Goal: Information Seeking & Learning: Learn about a topic

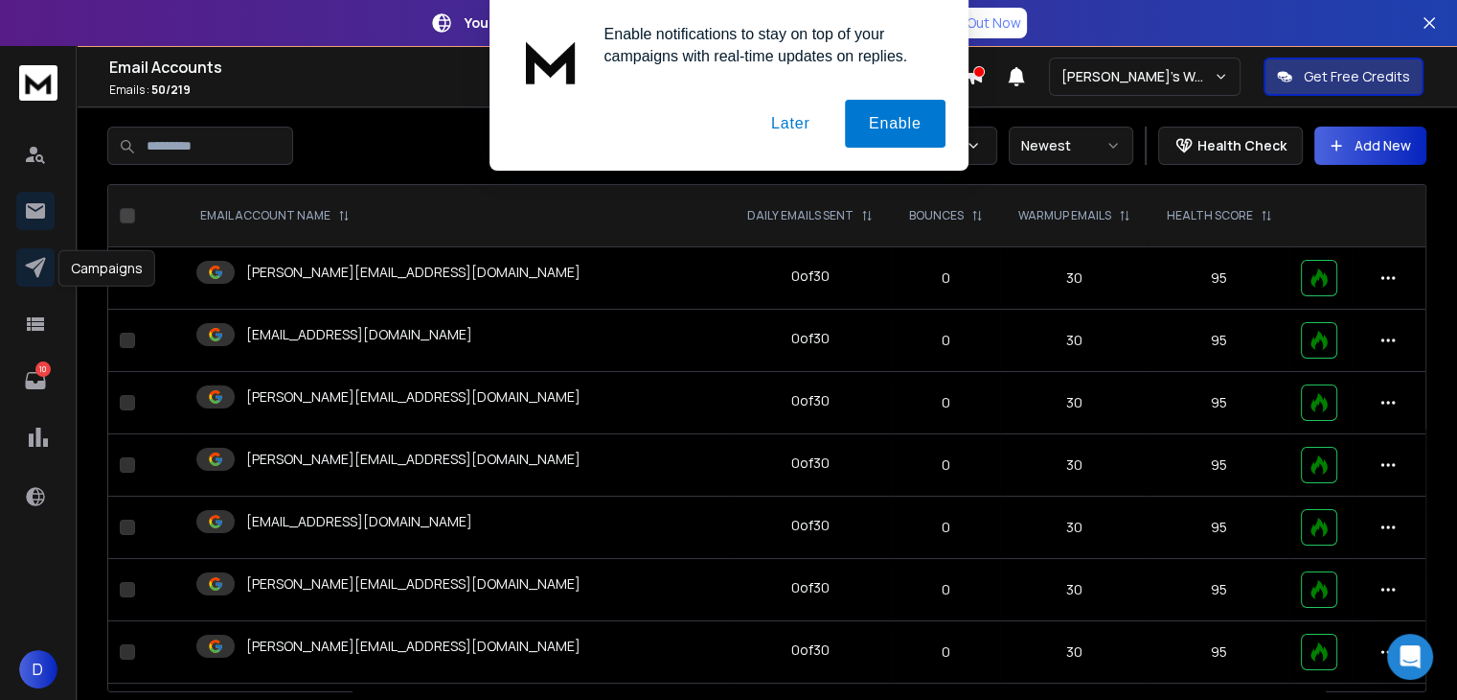
click at [45, 257] on icon at bounding box center [35, 267] width 23 height 23
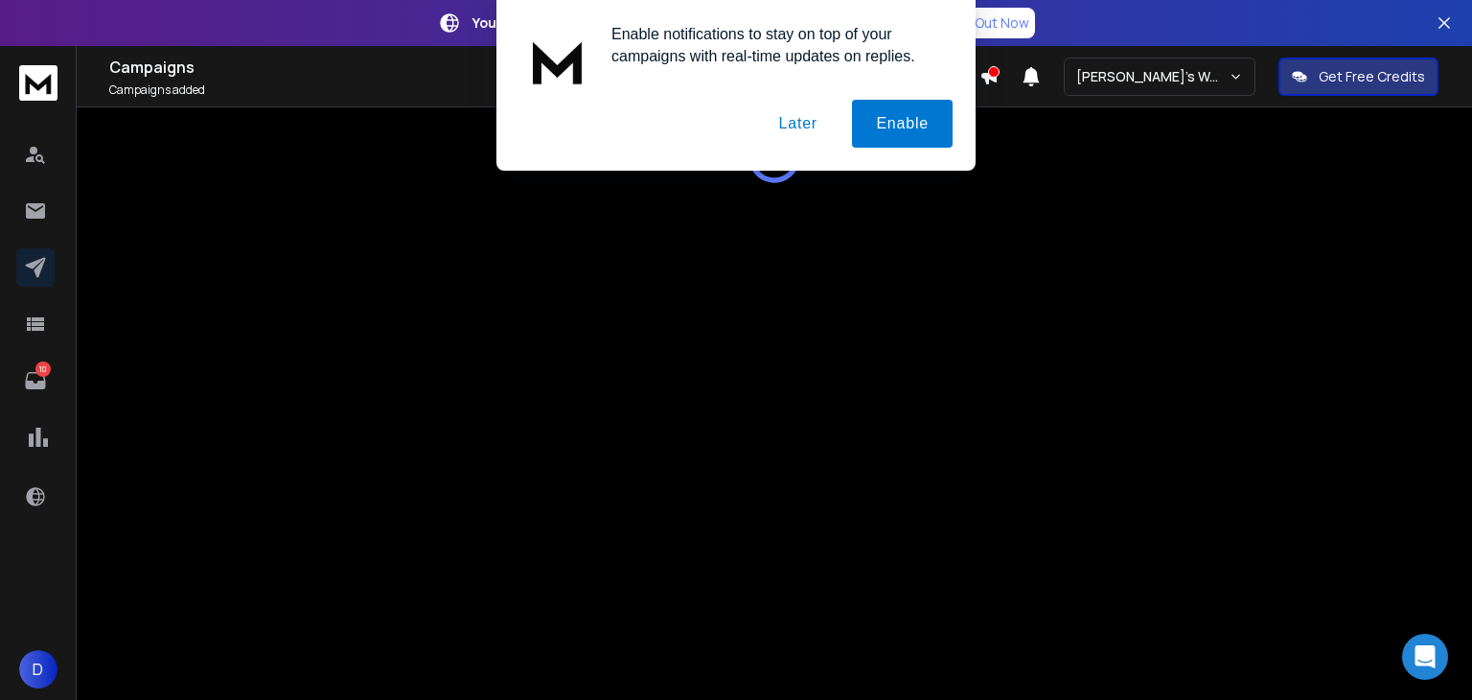
click at [811, 131] on button "Later" at bounding box center [797, 124] width 86 height 48
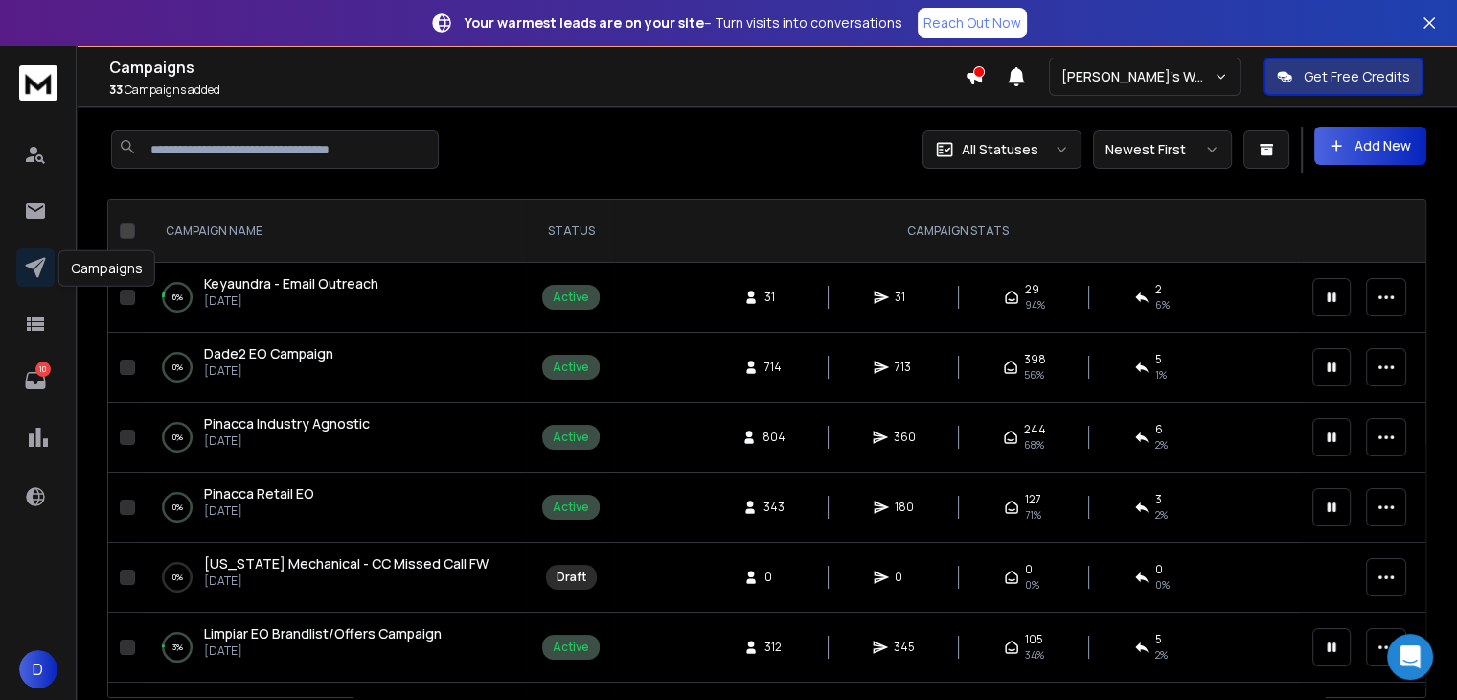
click at [19, 273] on link at bounding box center [35, 267] width 38 height 38
click at [273, 334] on td "0 % Dade2 EO Campaign [DATE]" at bounding box center [335, 368] width 384 height 70
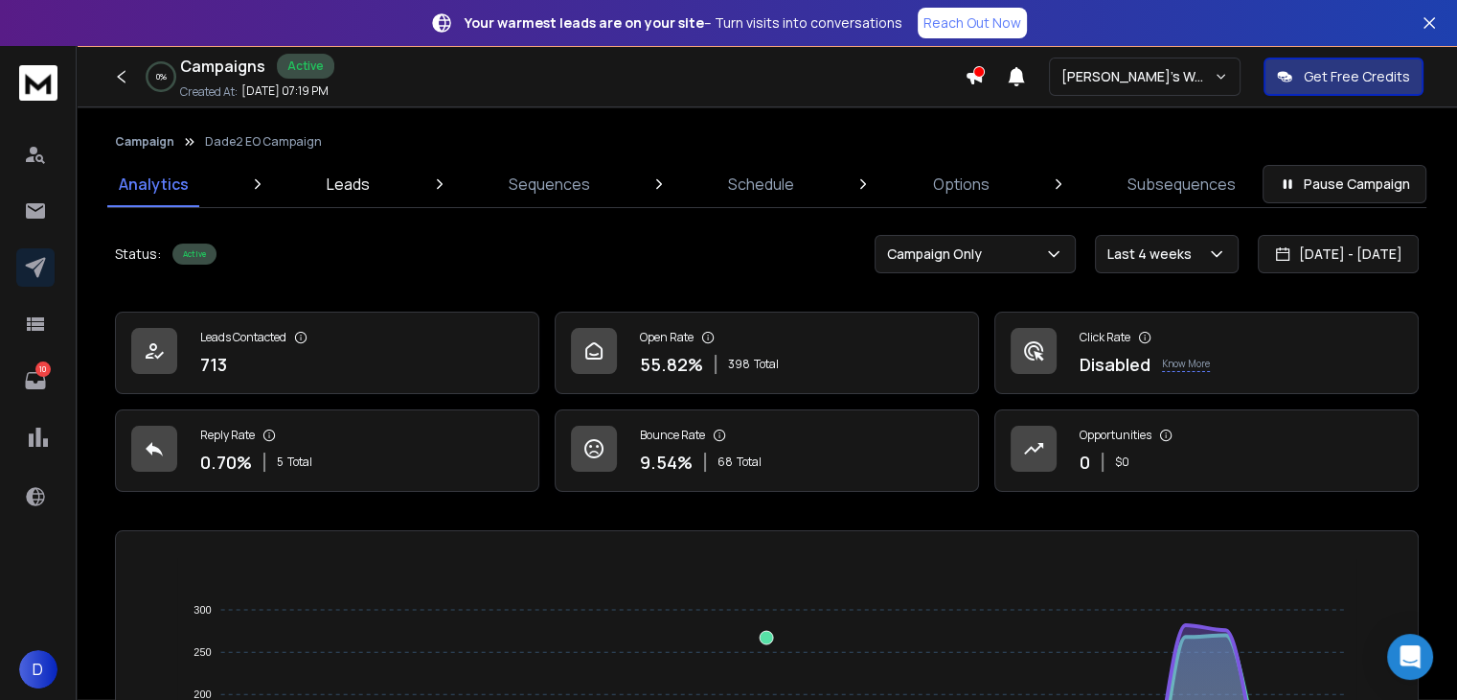
click at [353, 178] on p "Leads" at bounding box center [348, 183] width 43 height 23
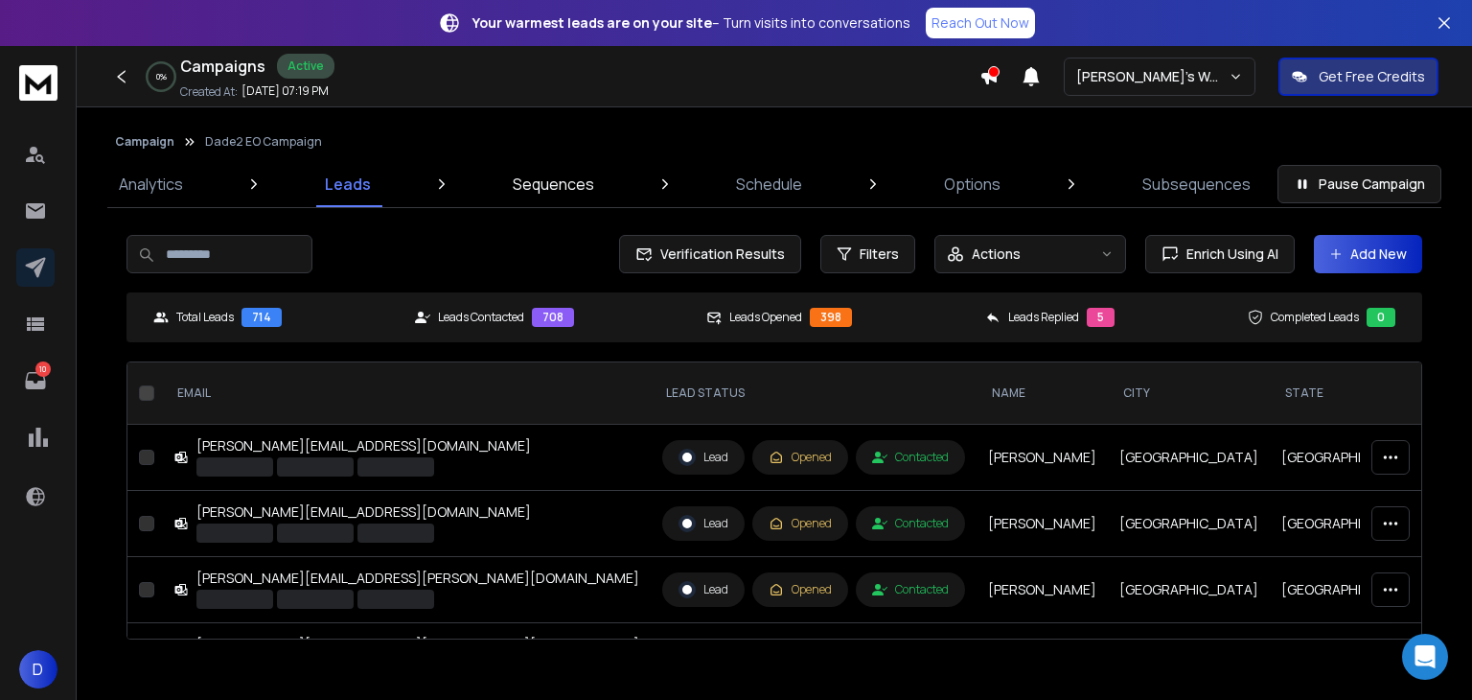
click at [544, 196] on link "Sequences" at bounding box center [553, 184] width 104 height 46
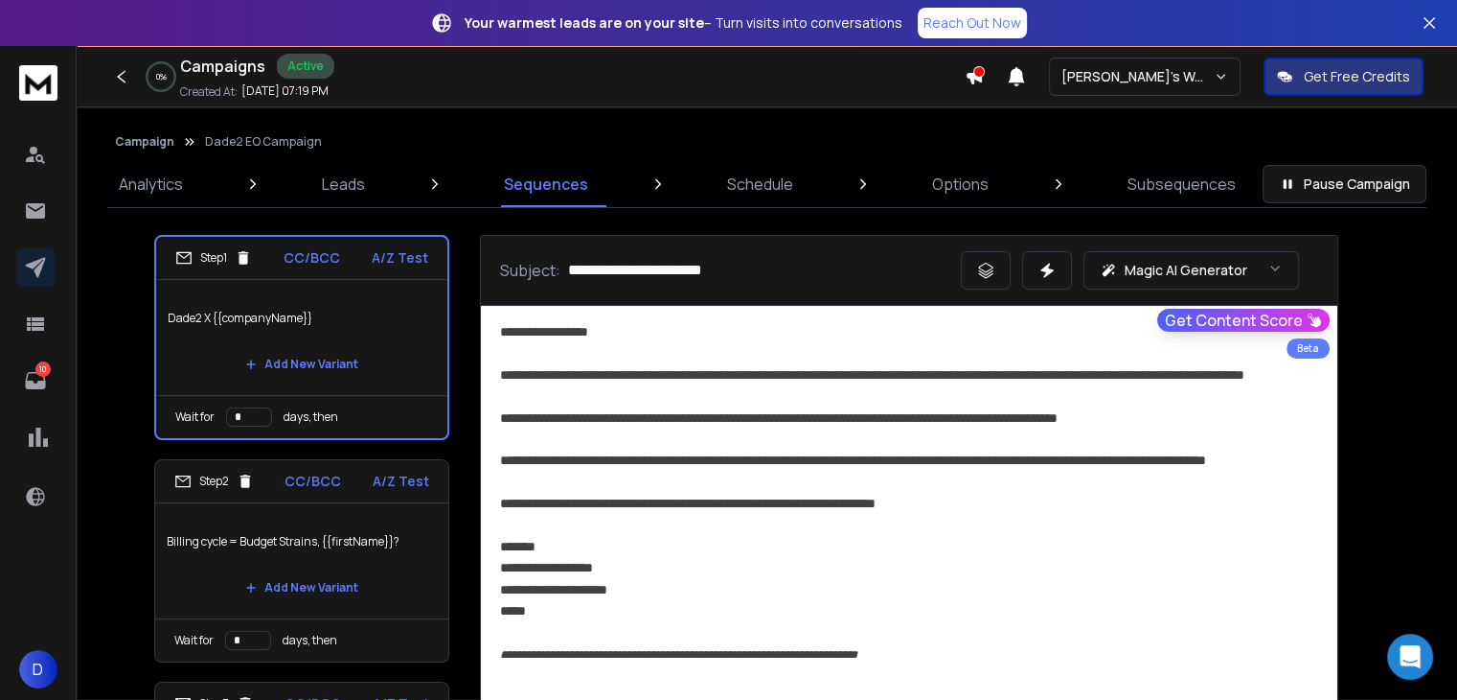
scroll to position [5, 0]
click at [663, 364] on div "**********" at bounding box center [902, 513] width 804 height 386
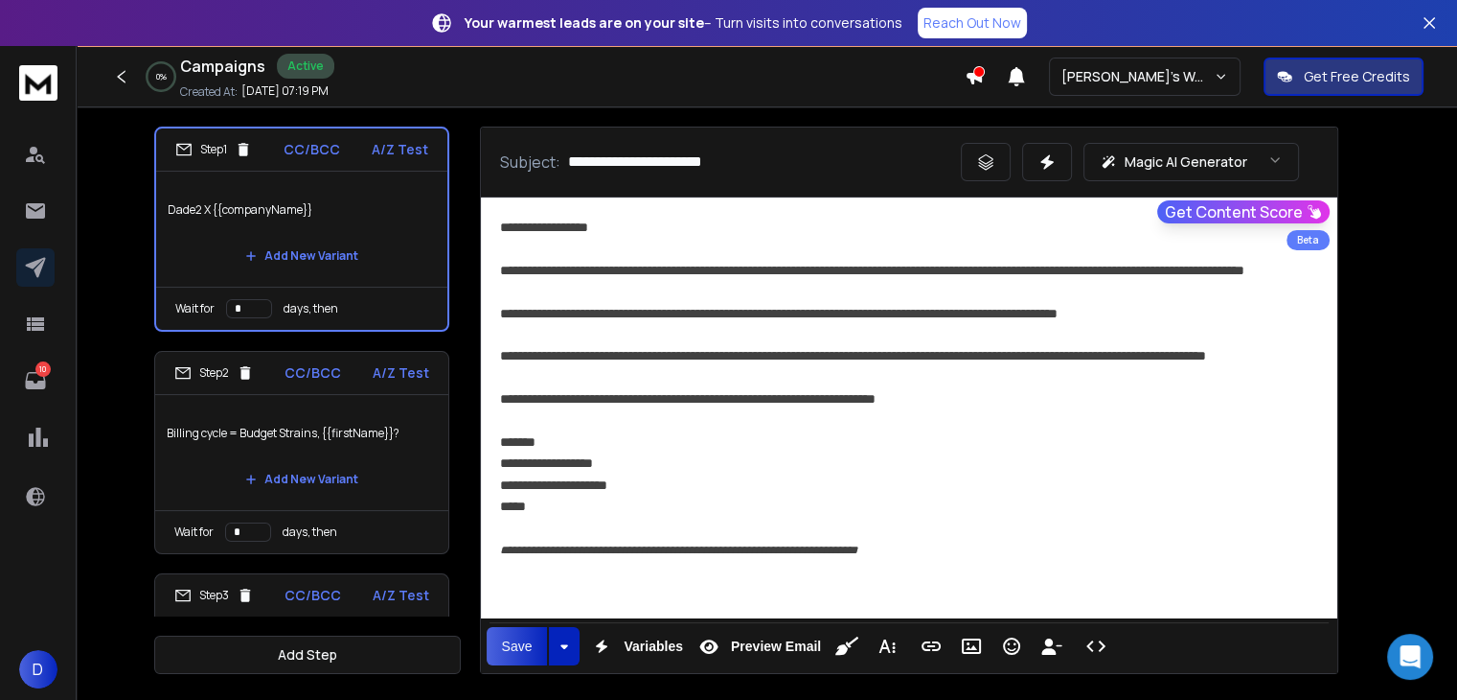
scroll to position [0, 0]
click at [281, 442] on p "Billing cycle = Budget Strains, {{firstName}}?" at bounding box center [302, 433] width 270 height 54
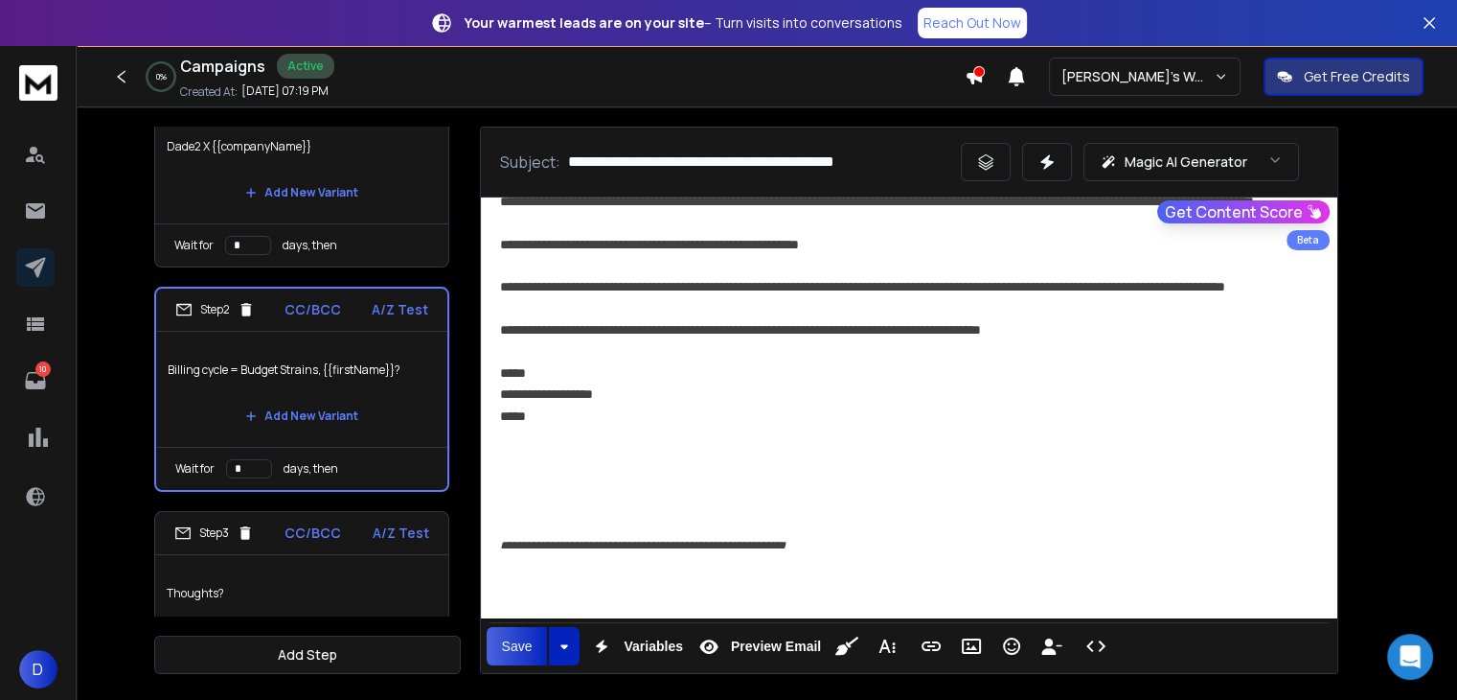
scroll to position [96, 0]
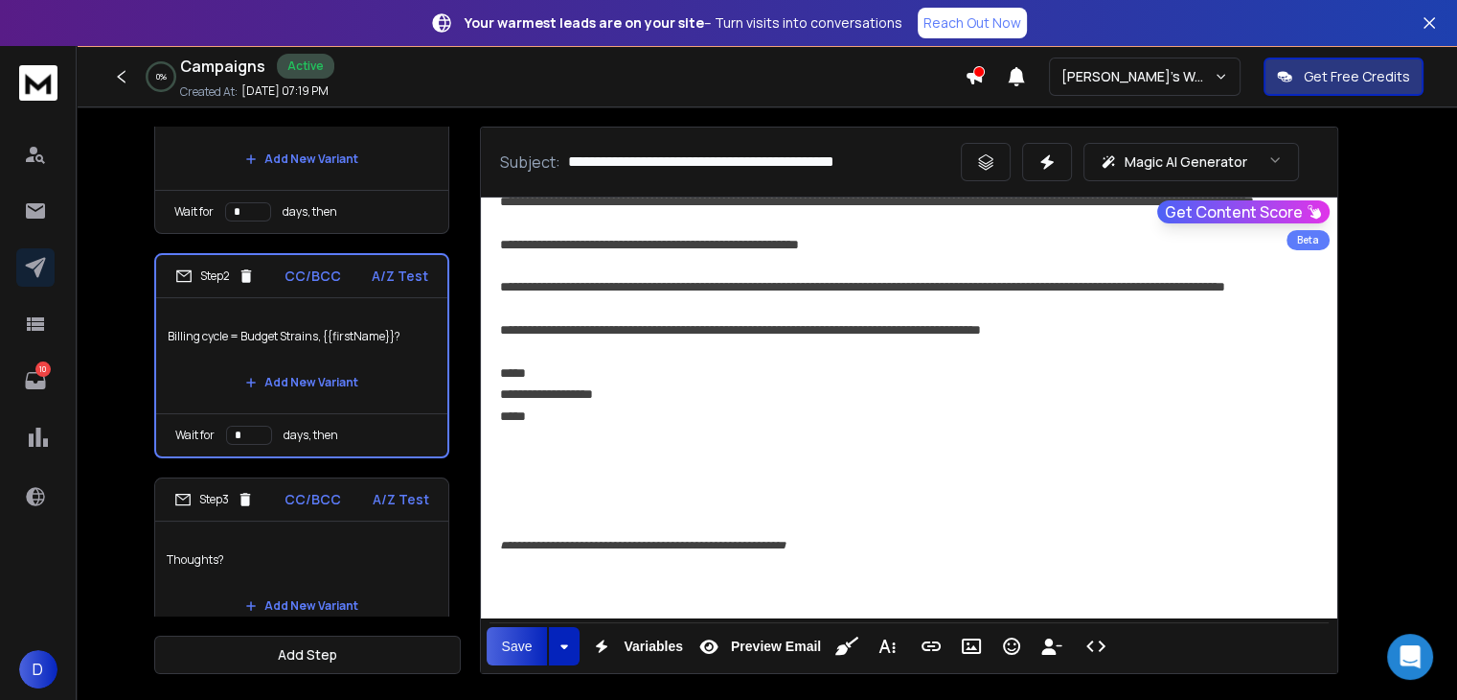
click at [198, 546] on p "Thoughts?" at bounding box center [302, 560] width 270 height 54
type input "*********"
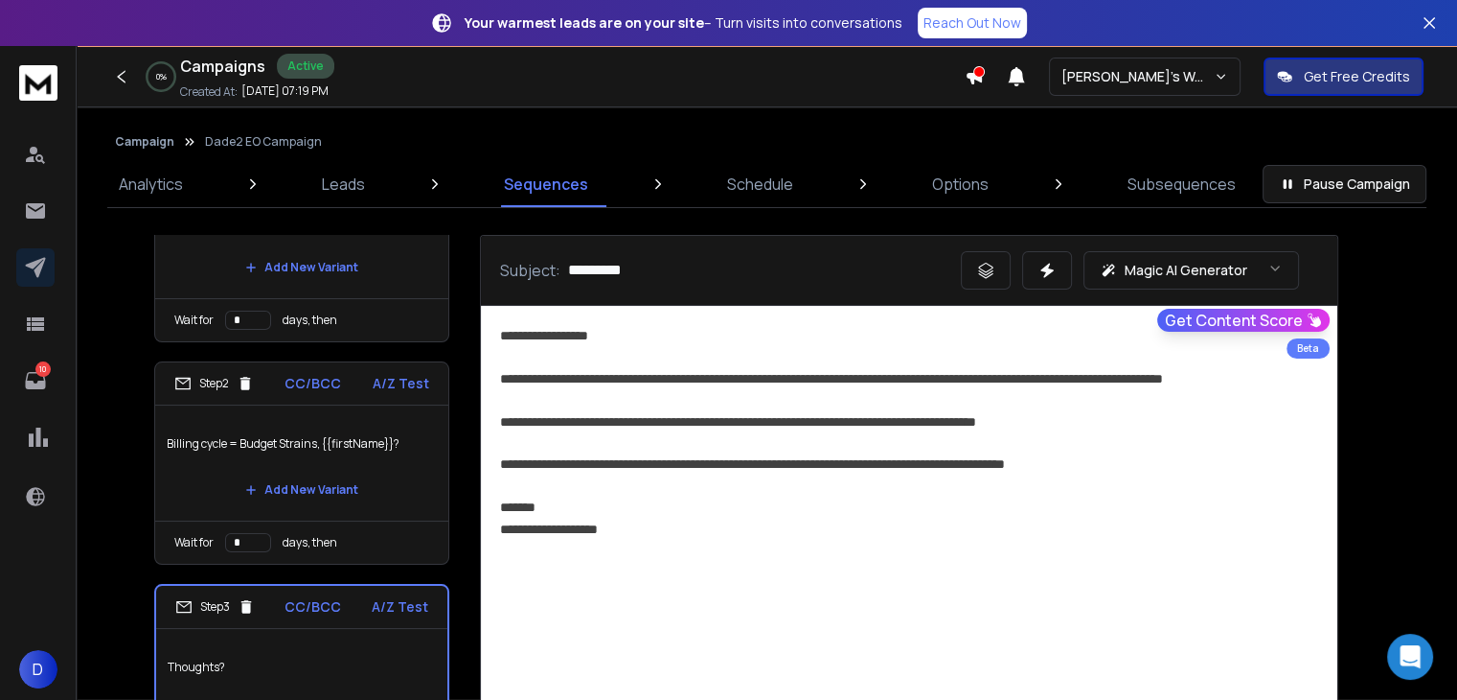
scroll to position [0, 0]
click at [35, 259] on icon at bounding box center [35, 267] width 23 height 23
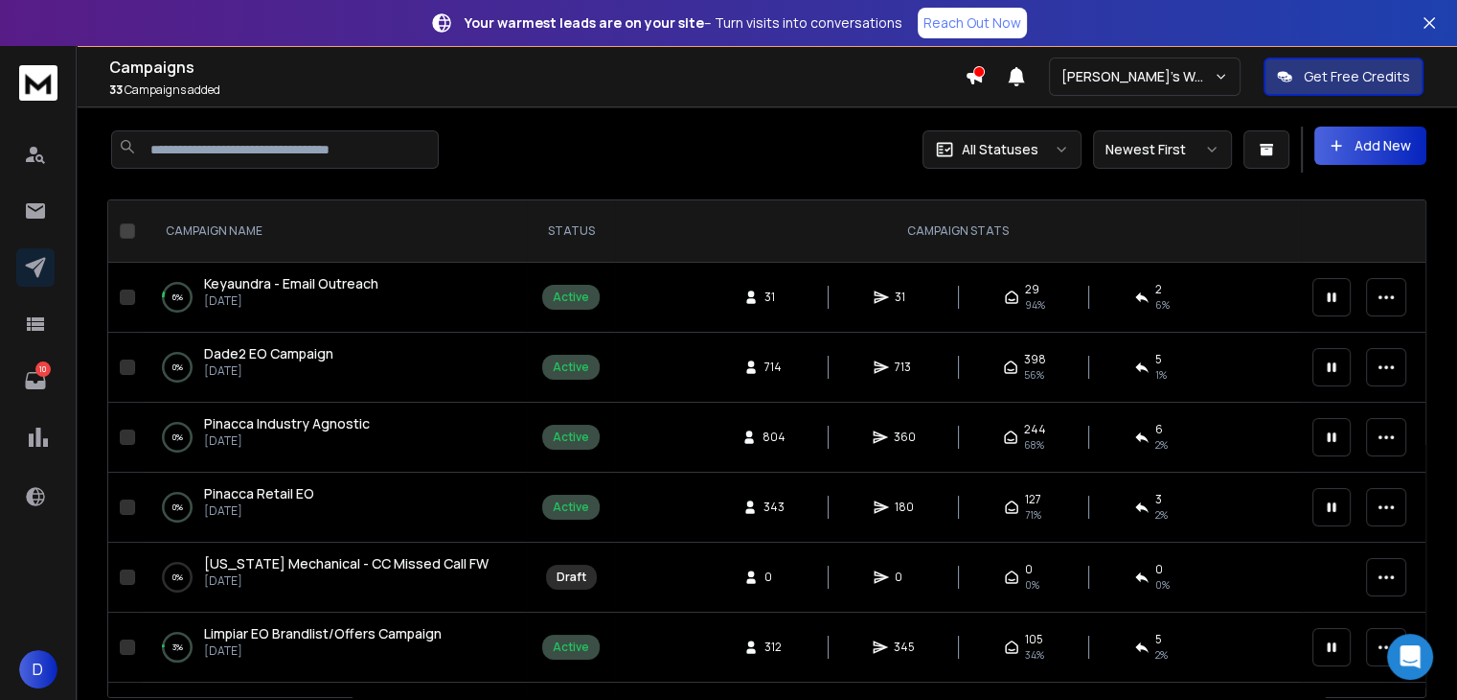
scroll to position [96, 0]
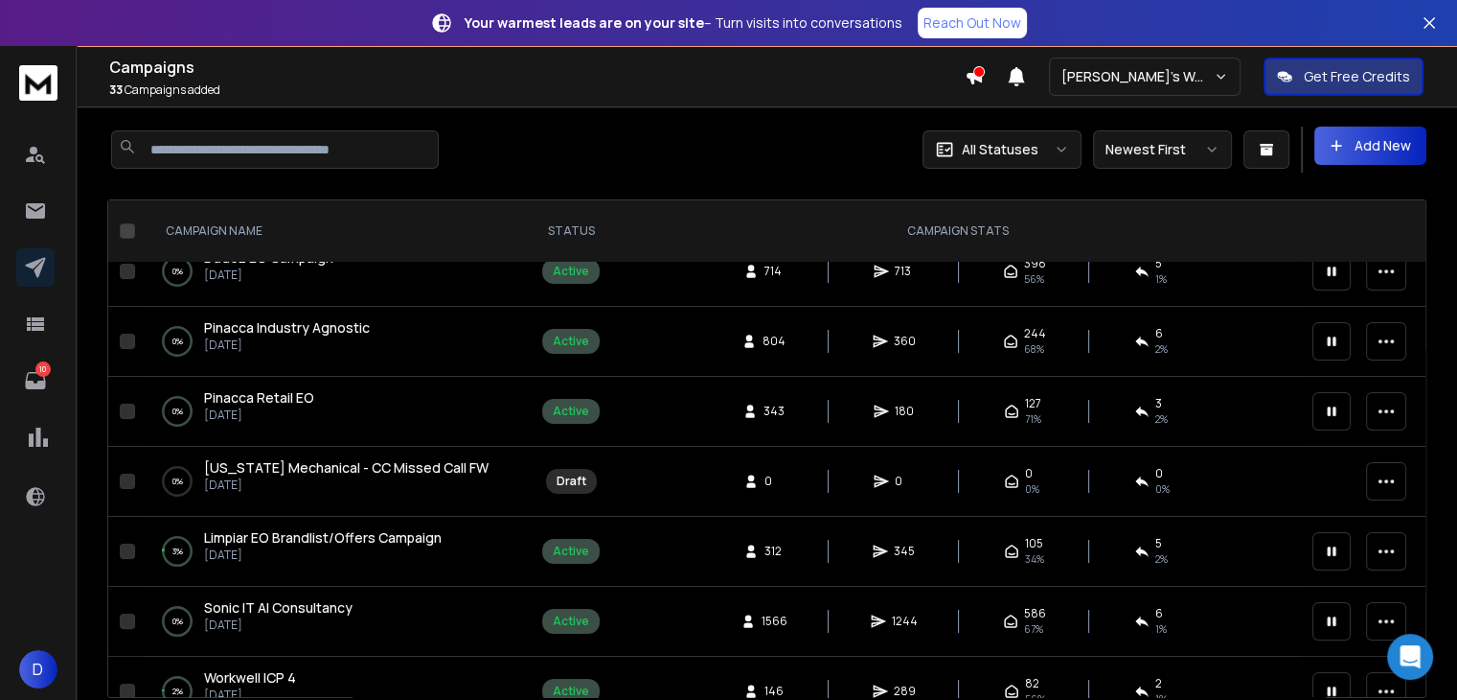
click at [314, 327] on span "Pinacca Industry Agnostic" at bounding box center [287, 327] width 166 height 18
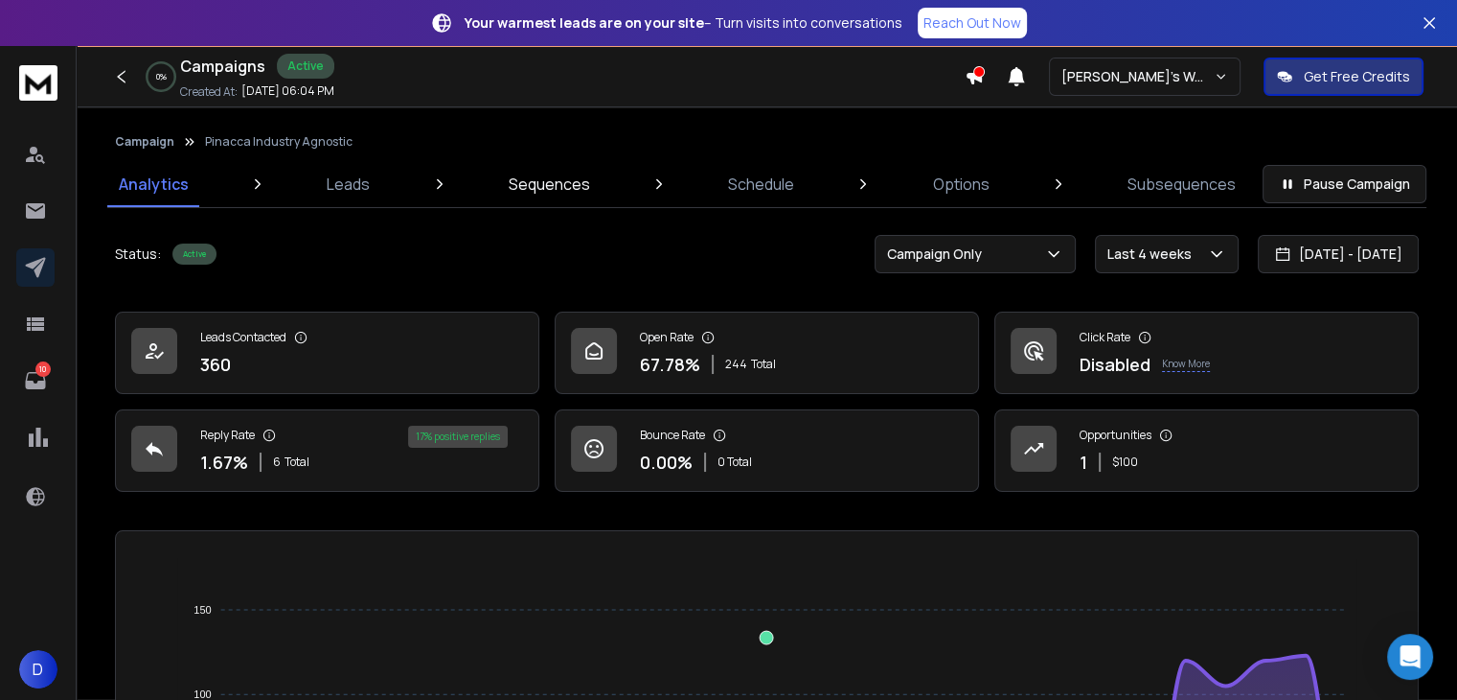
click at [538, 188] on p "Sequences" at bounding box center [549, 183] width 81 height 23
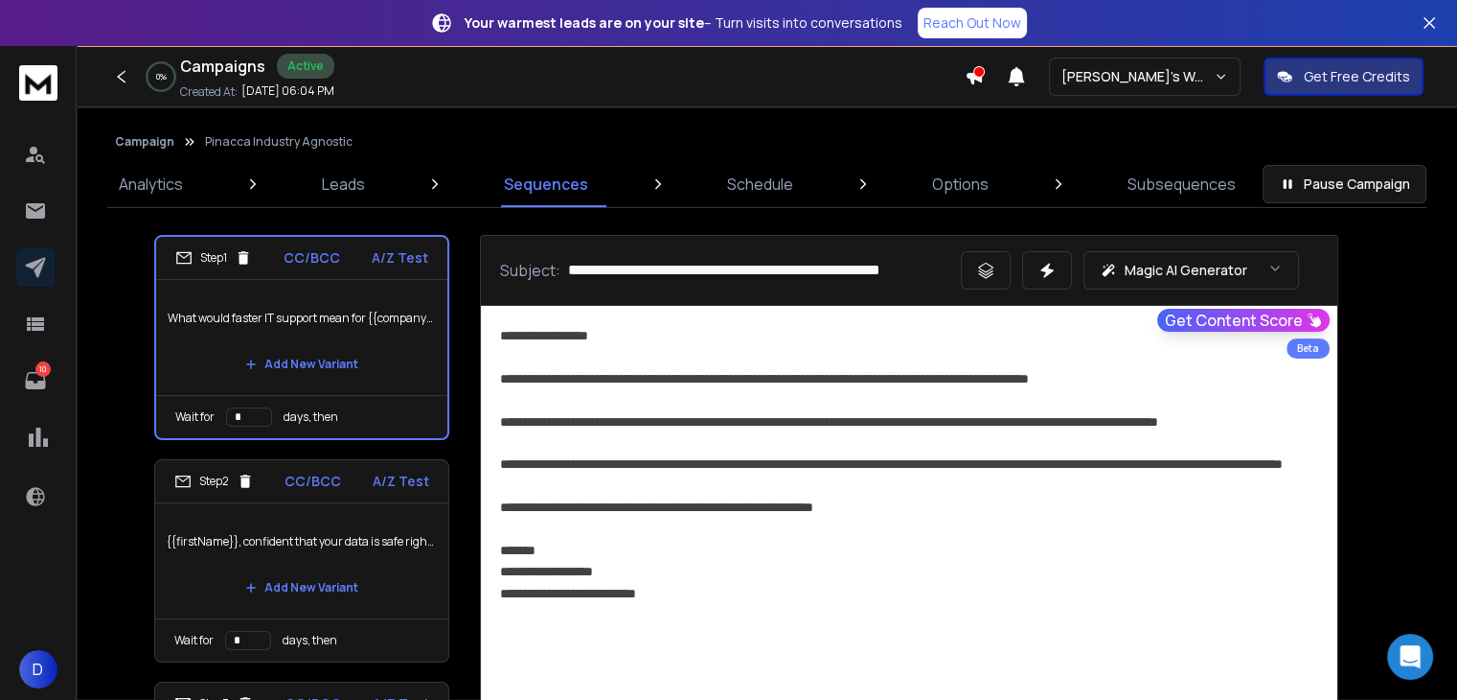
scroll to position [69, 0]
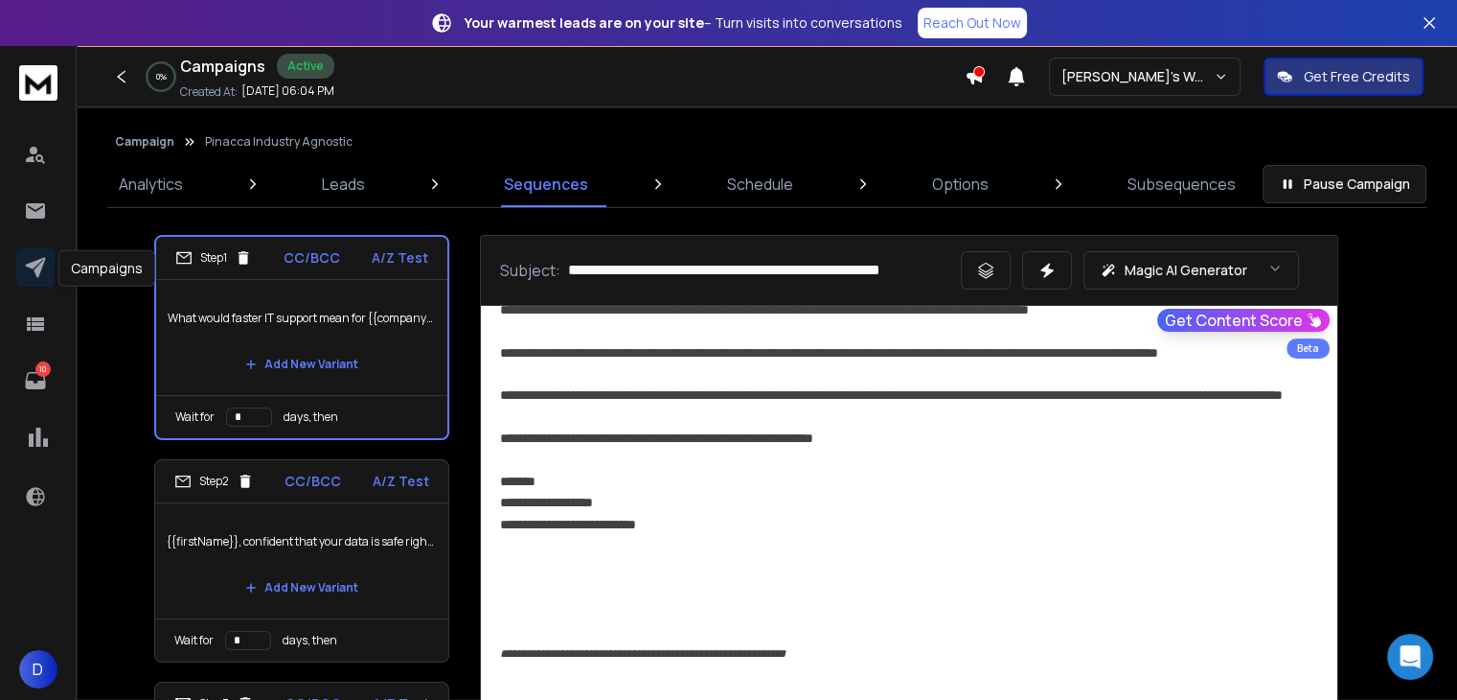
click at [27, 269] on icon at bounding box center [35, 267] width 23 height 23
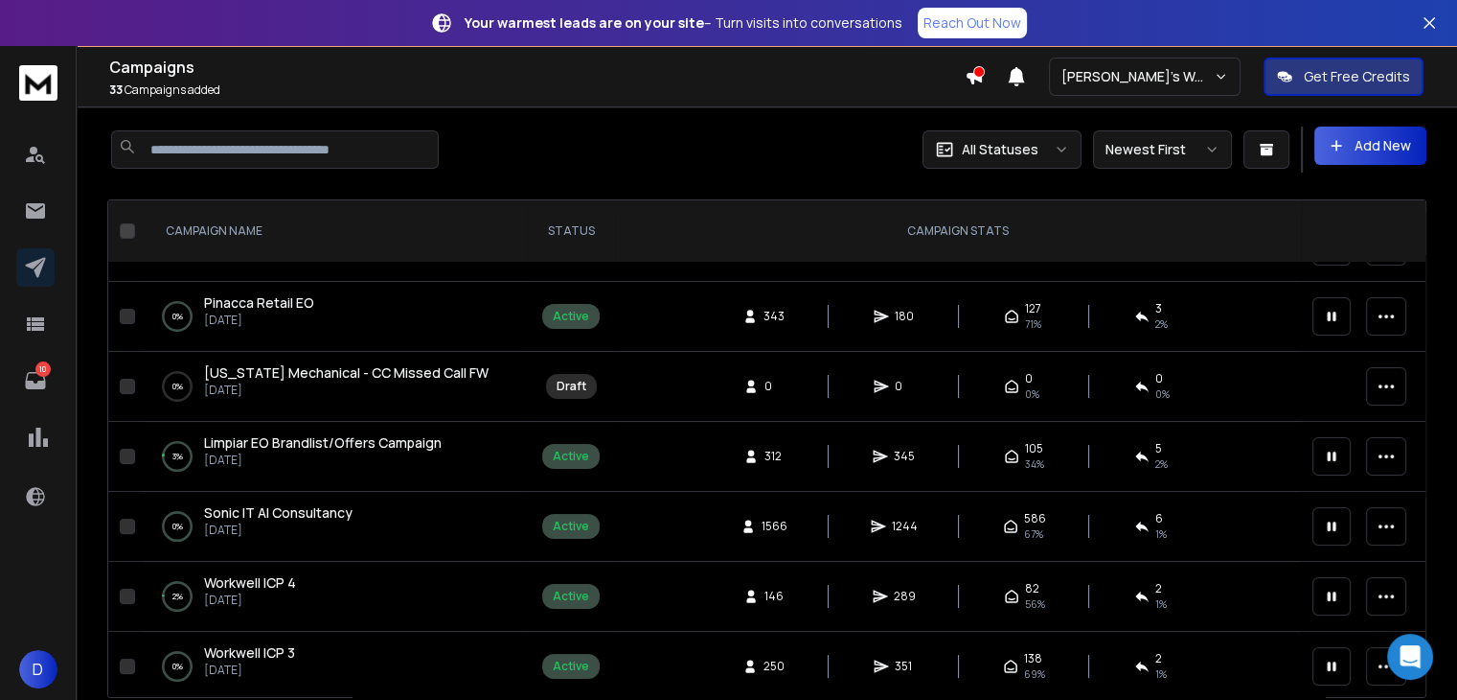
scroll to position [192, 0]
click at [329, 434] on span "Limpiar EO Brandlist/Offers Campaign" at bounding box center [323, 441] width 238 height 18
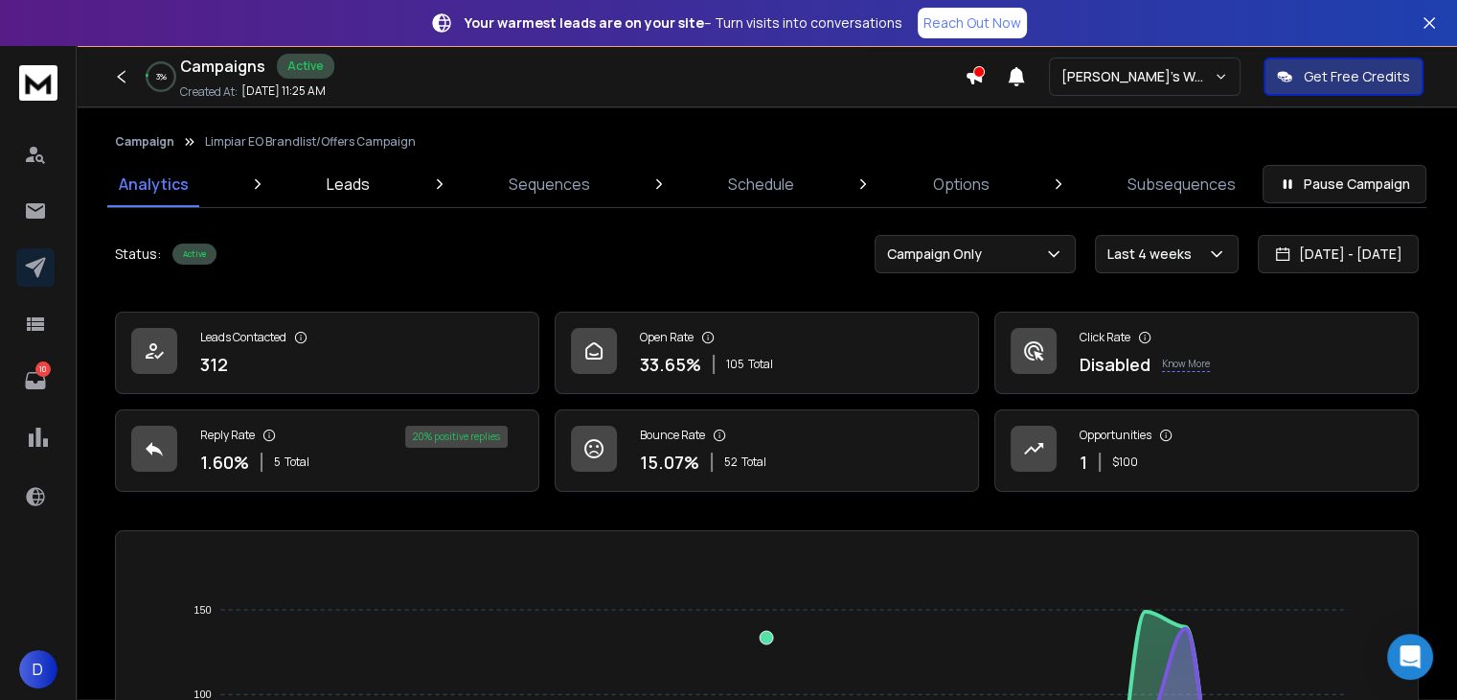
click at [360, 189] on p "Leads" at bounding box center [348, 183] width 43 height 23
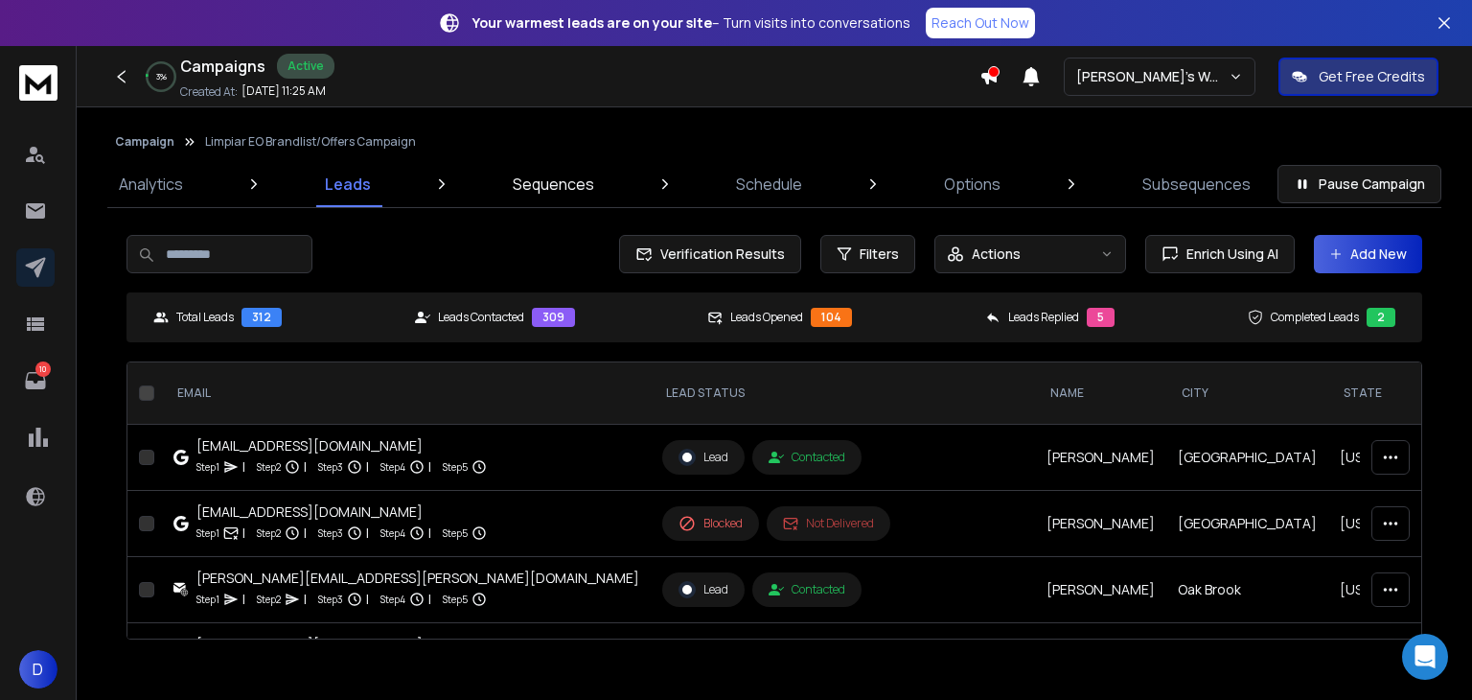
click at [559, 186] on p "Sequences" at bounding box center [553, 183] width 81 height 23
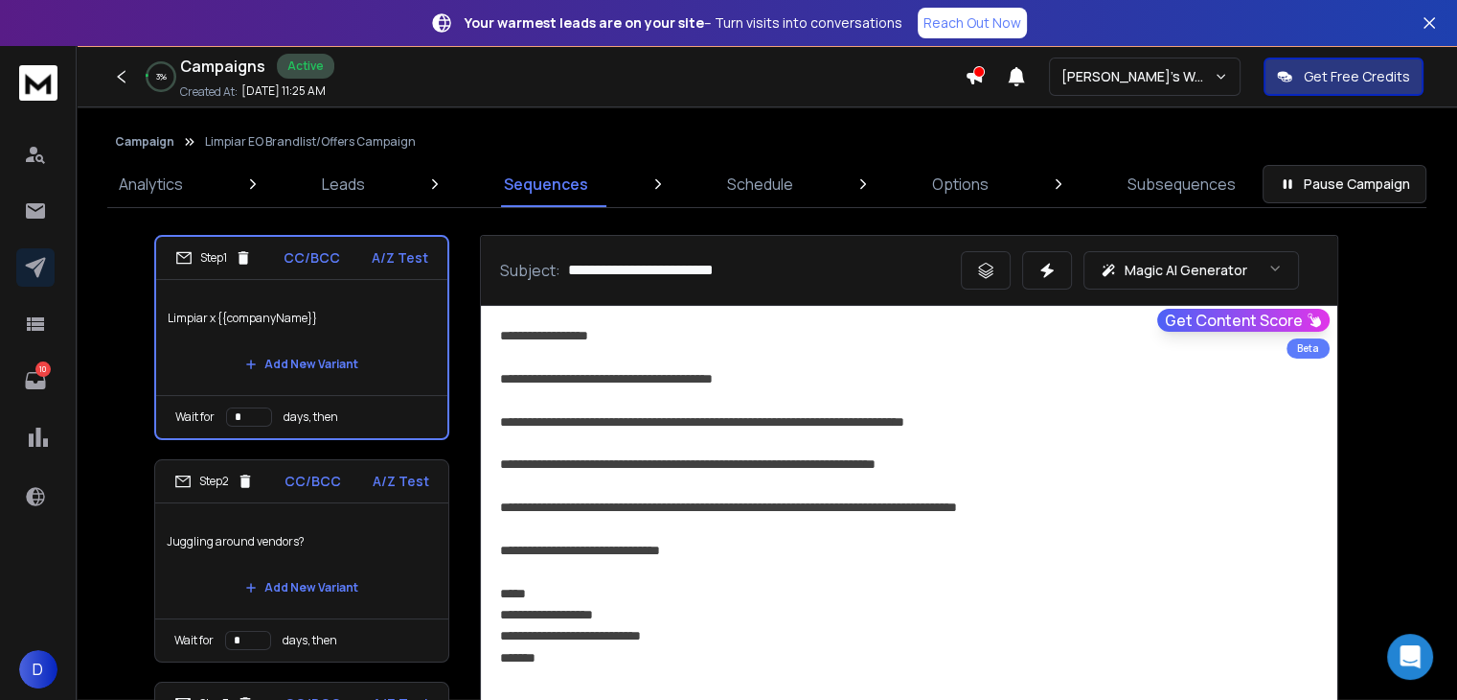
click at [153, 148] on button "Campaign" at bounding box center [144, 141] width 59 height 15
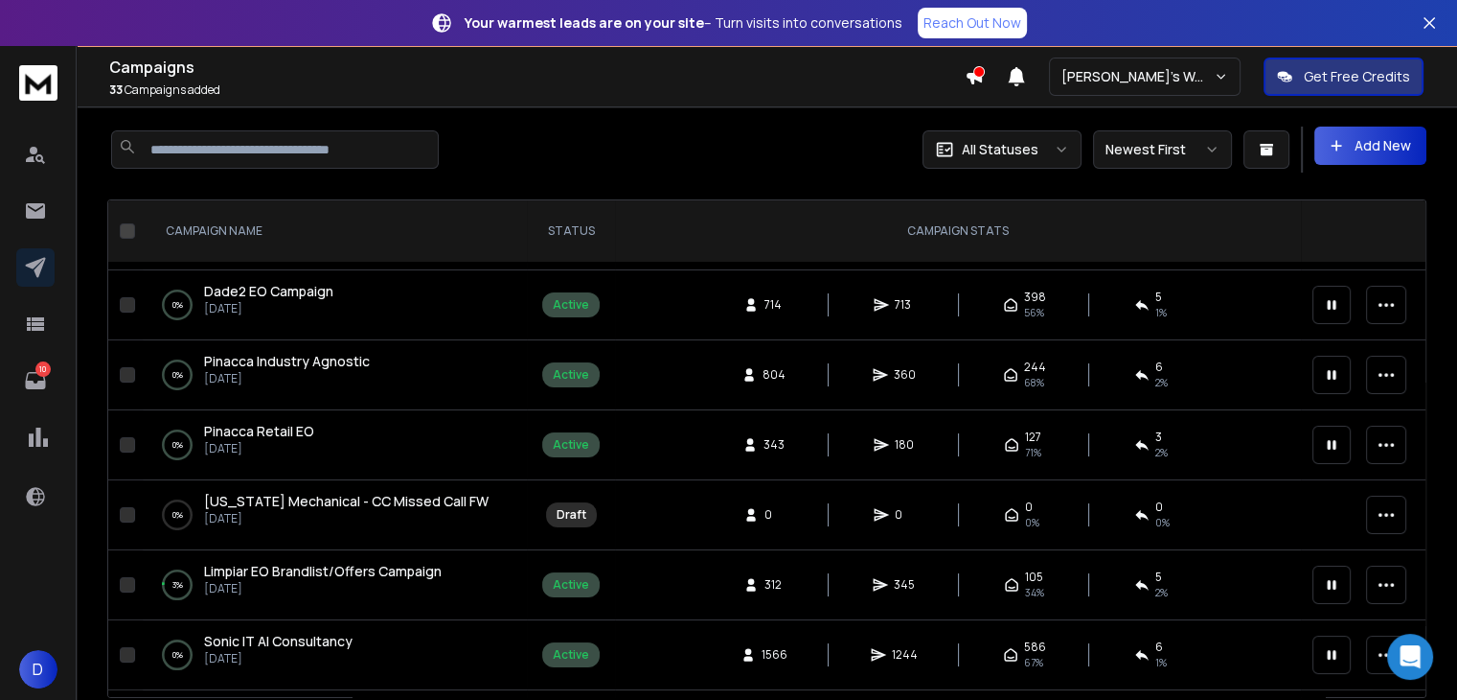
scroll to position [96, 0]
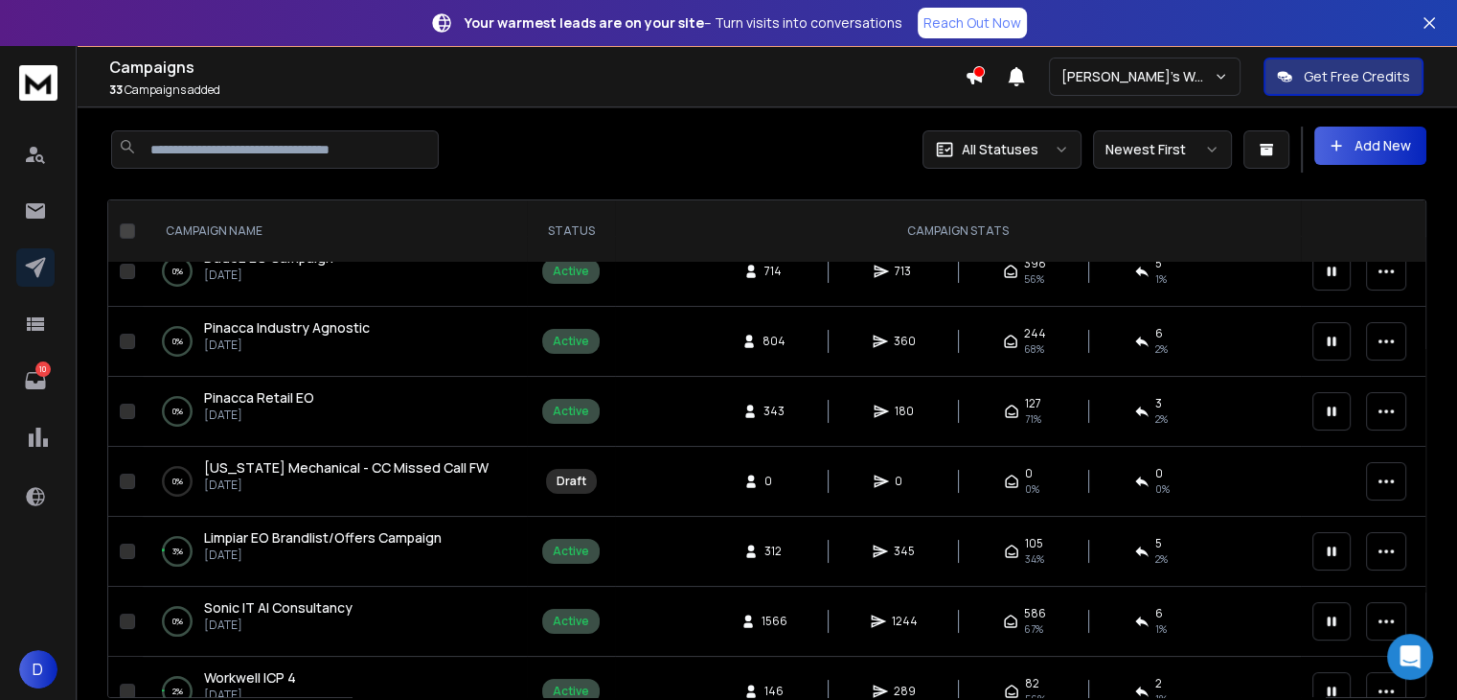
click at [376, 475] on link "Vermont Mechanical - CC Missed Call FW" at bounding box center [346, 467] width 285 height 19
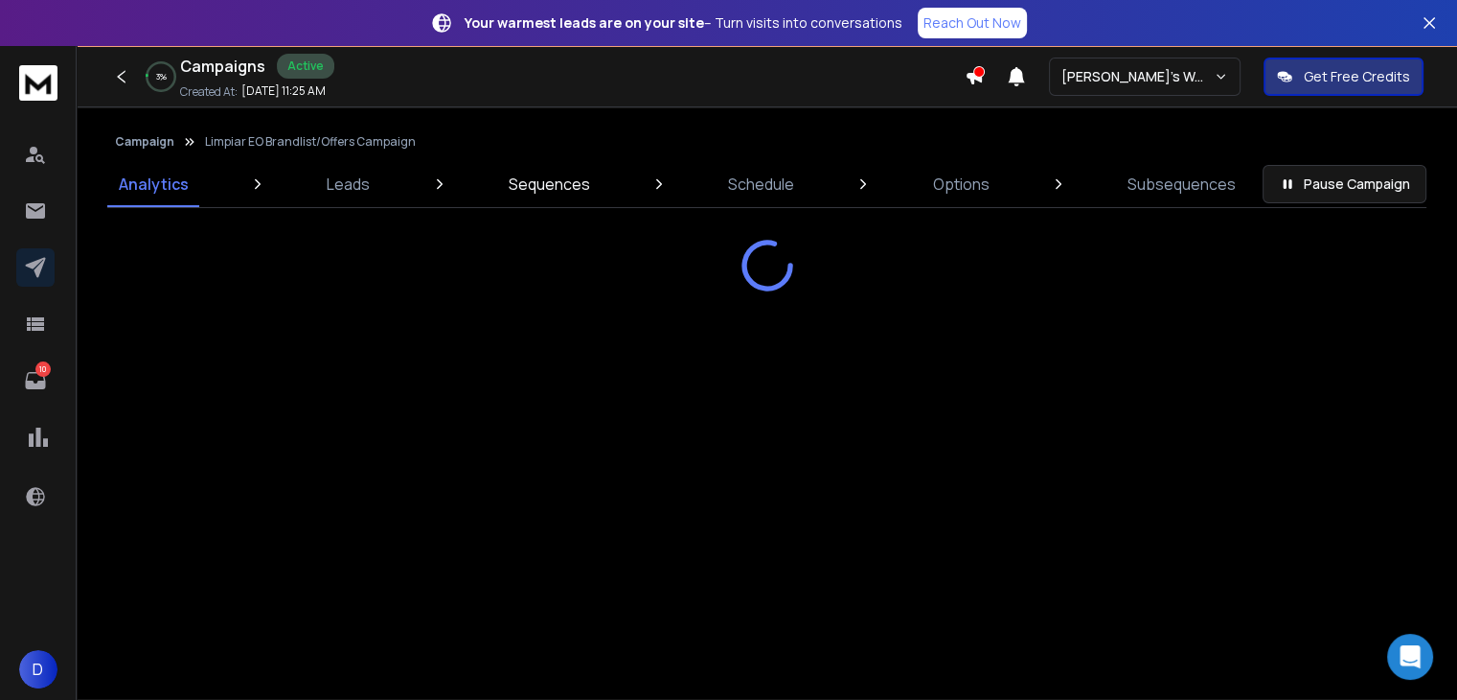
click at [582, 189] on p "Sequences" at bounding box center [549, 183] width 81 height 23
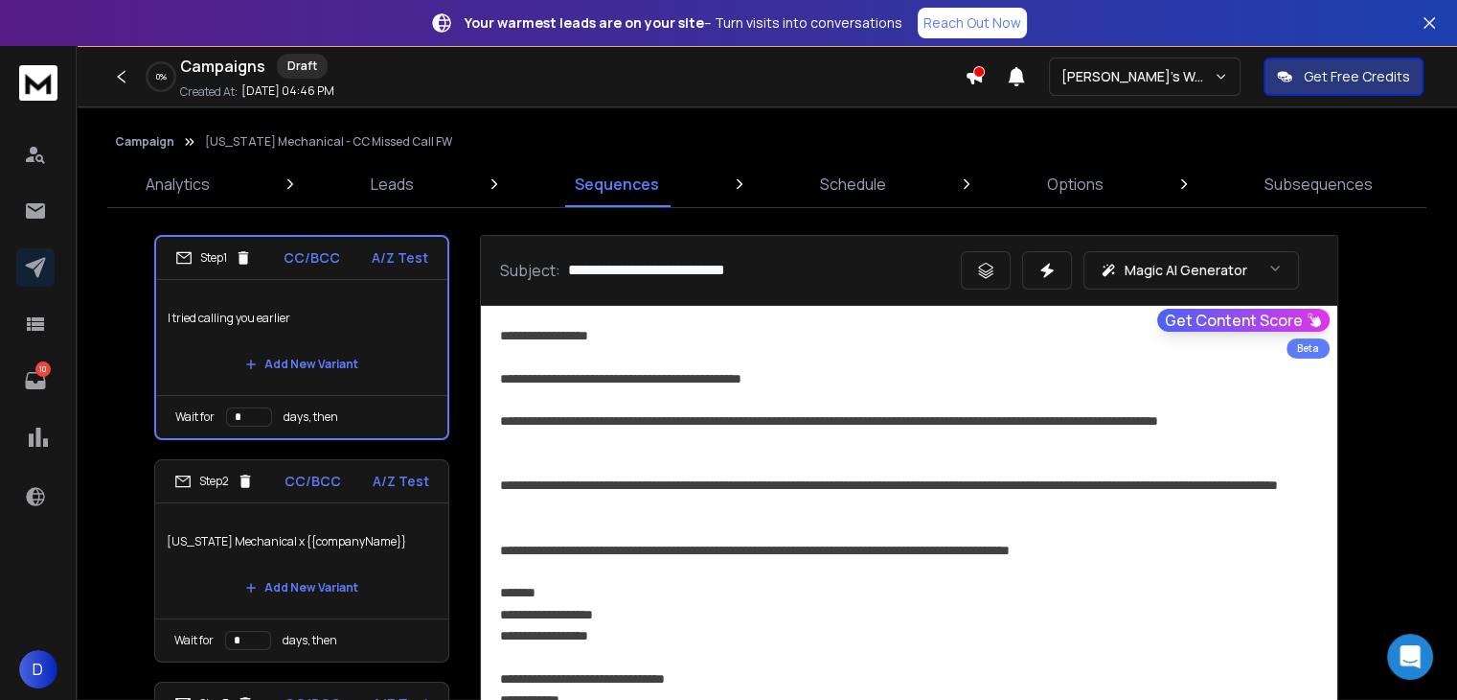
click at [160, 134] on button "Campaign" at bounding box center [144, 141] width 59 height 15
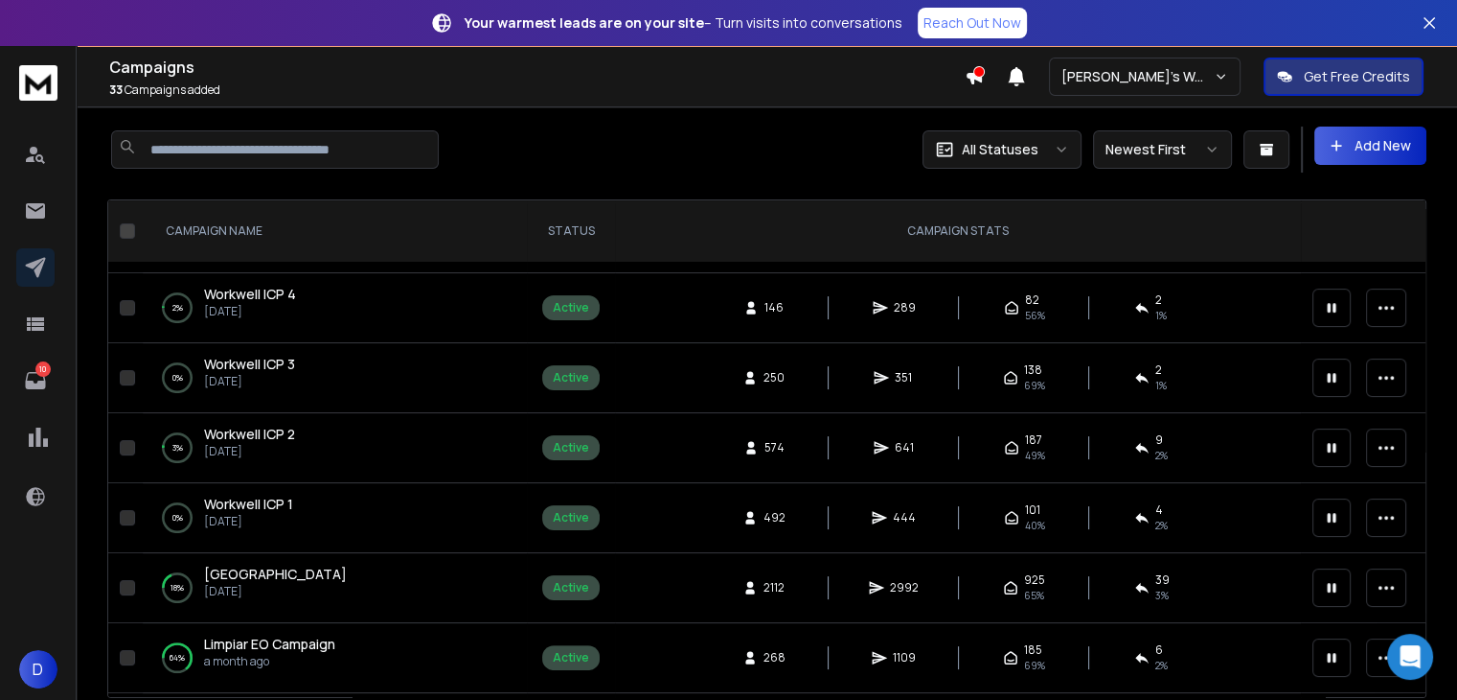
scroll to position [383, 0]
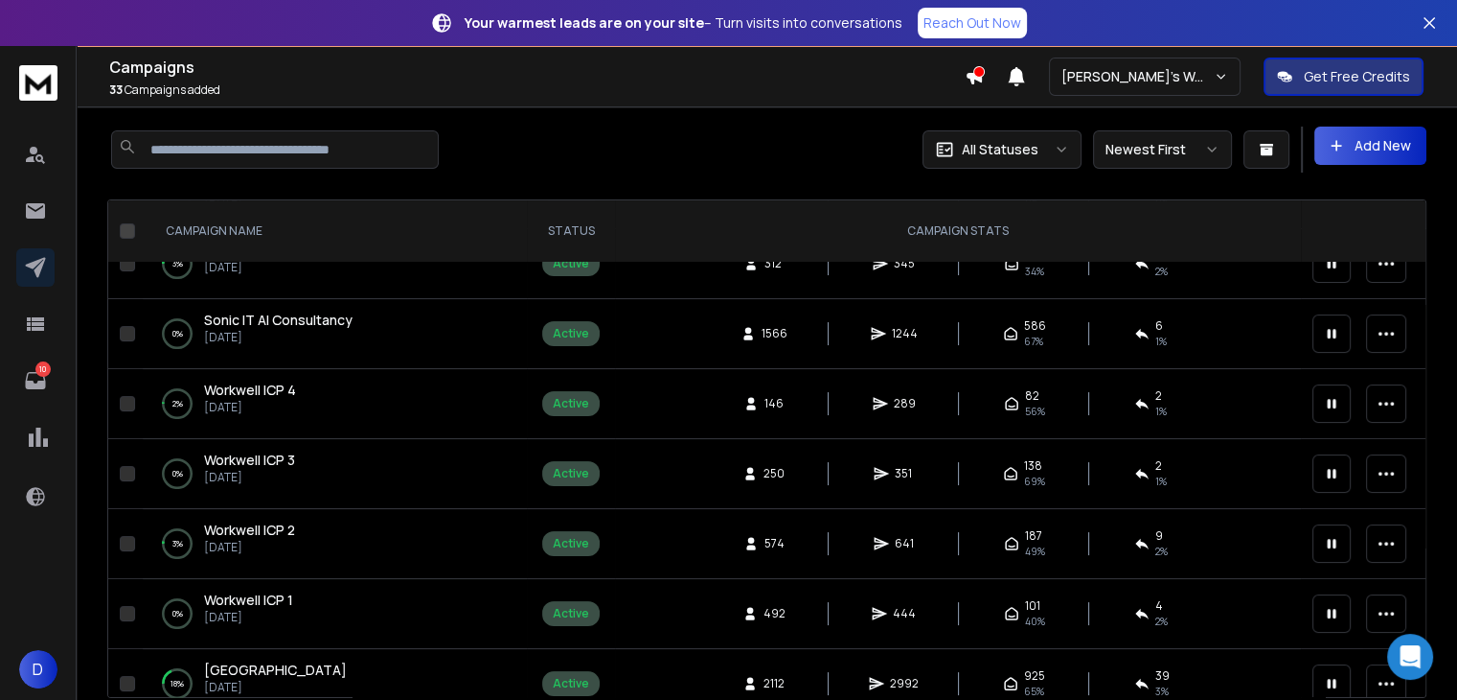
click at [269, 385] on span "Workwell ICP 4" at bounding box center [250, 389] width 92 height 18
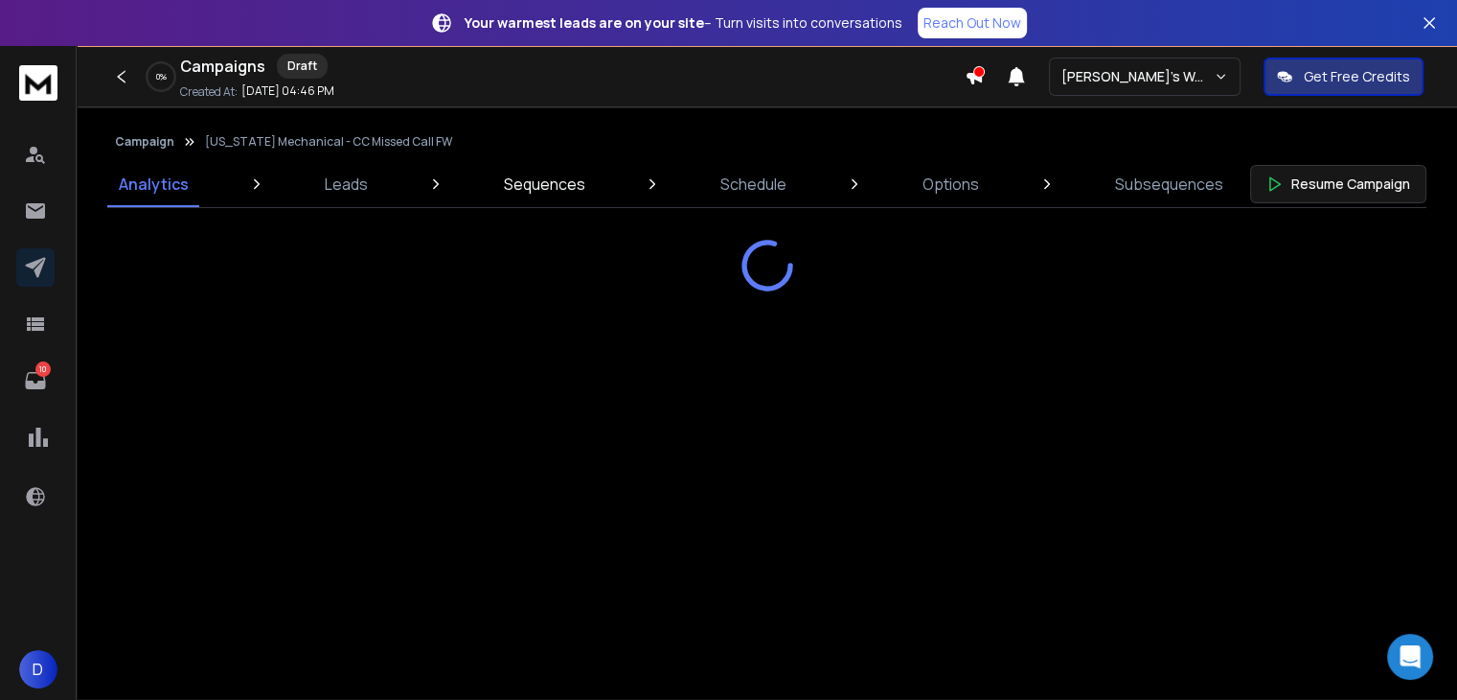
click at [540, 177] on p "Sequences" at bounding box center [544, 183] width 81 height 23
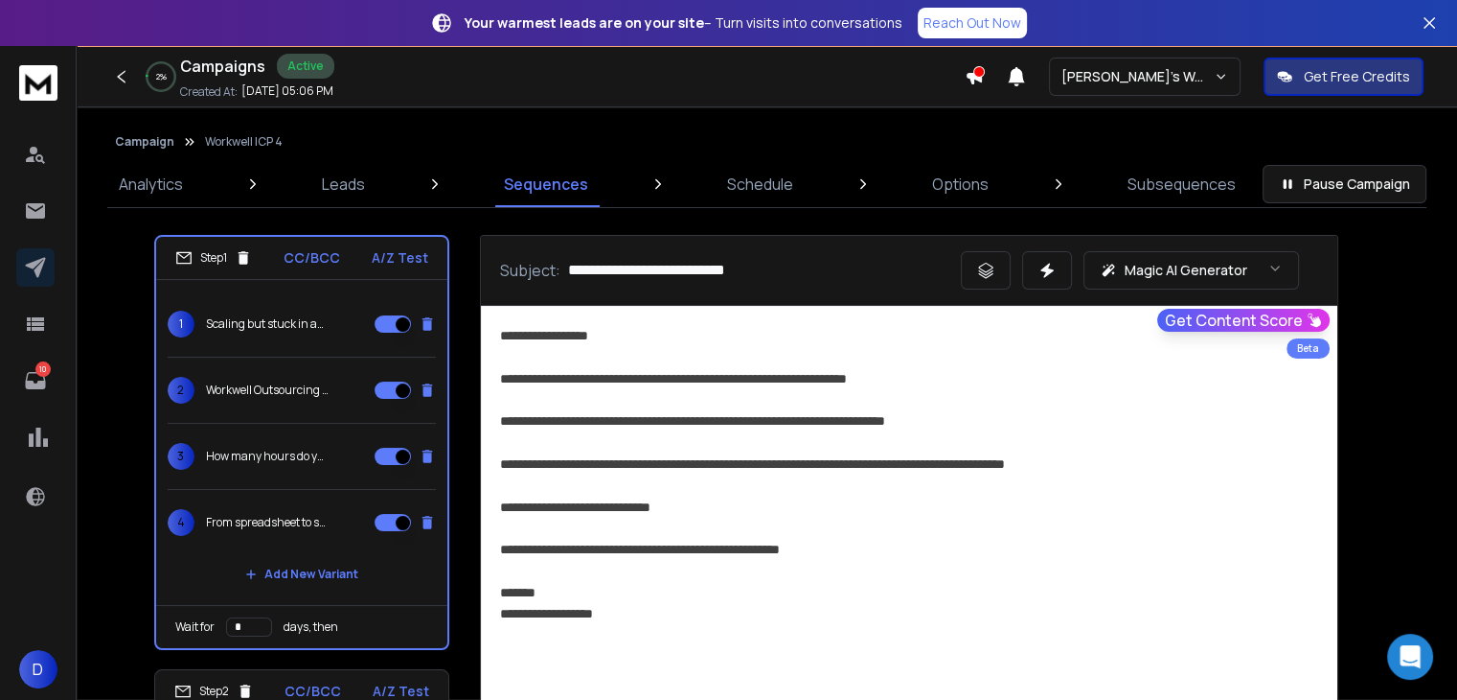
click at [159, 143] on button "Campaign" at bounding box center [144, 141] width 59 height 15
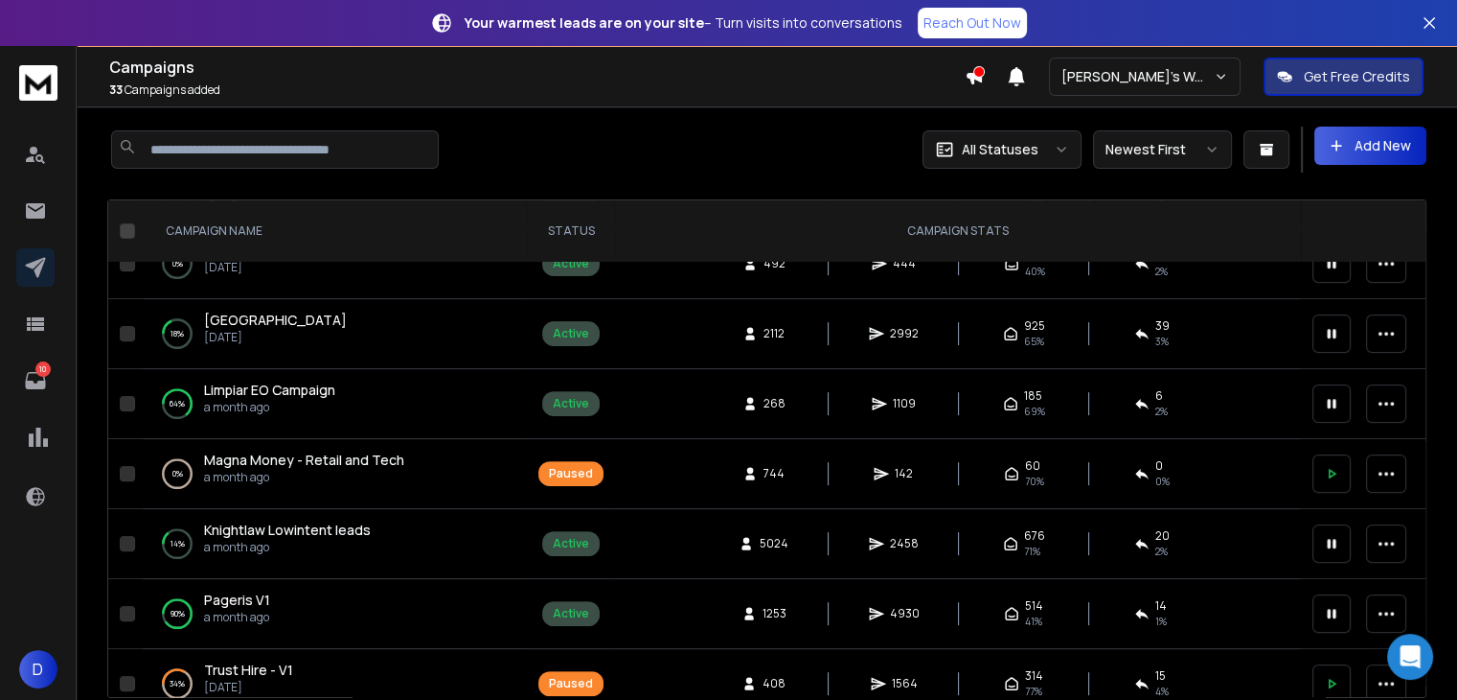
scroll to position [767, 0]
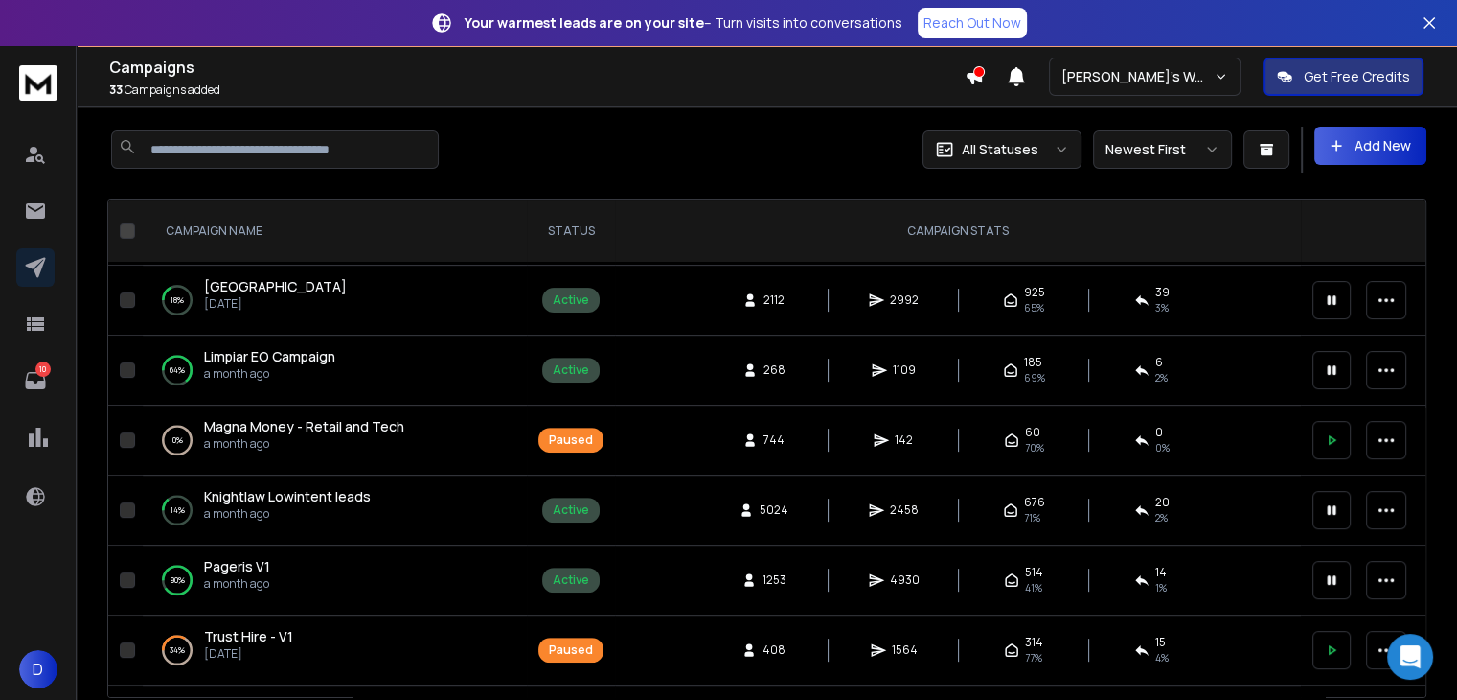
click at [329, 292] on link "Sandown Business School" at bounding box center [275, 286] width 143 height 19
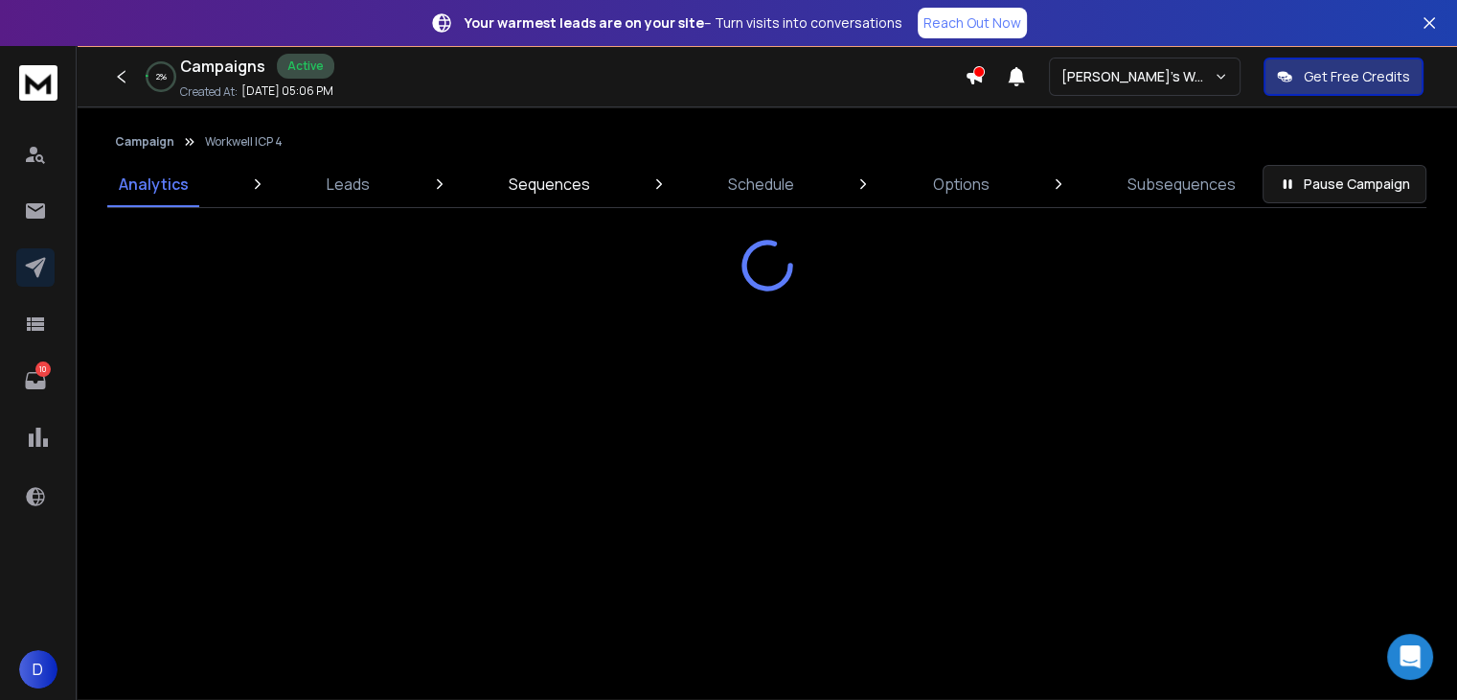
click at [517, 184] on p "Sequences" at bounding box center [549, 183] width 81 height 23
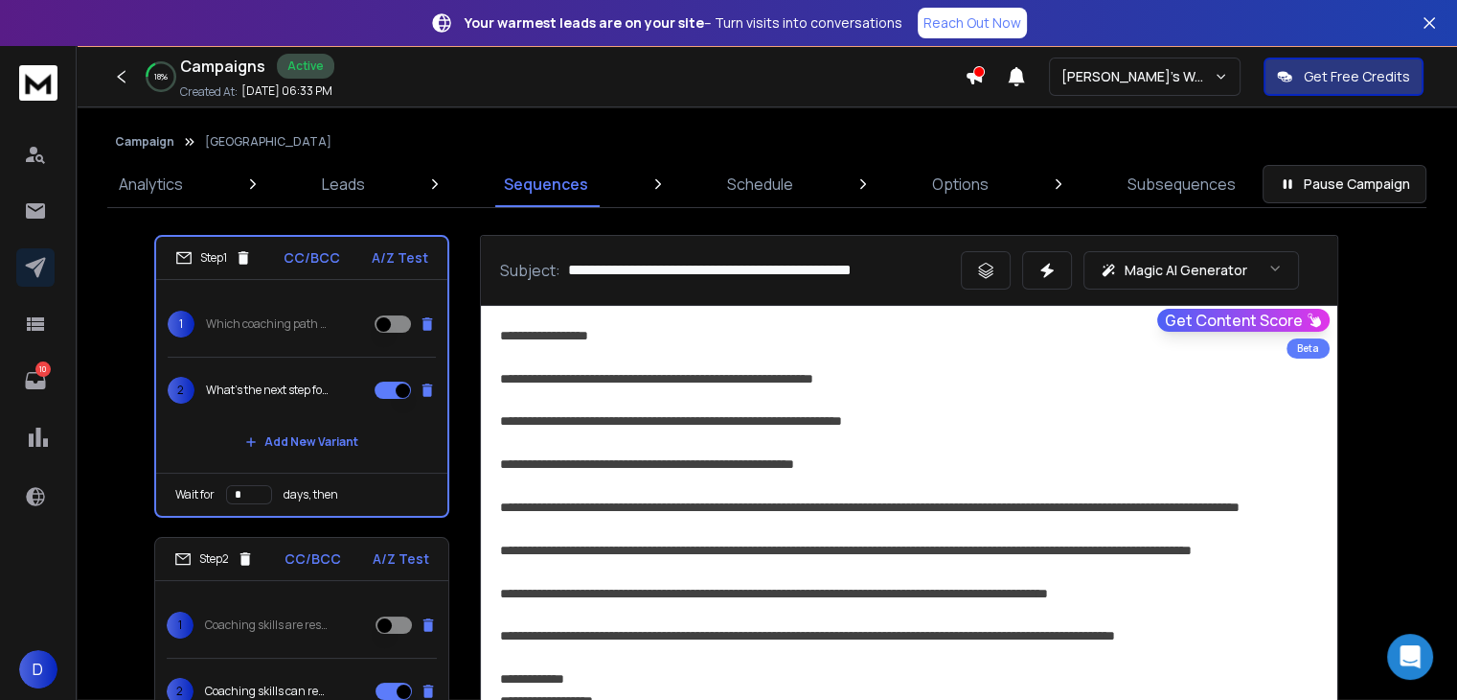
click at [136, 137] on button "Campaign" at bounding box center [144, 141] width 59 height 15
